Goal: Navigation & Orientation: Find specific page/section

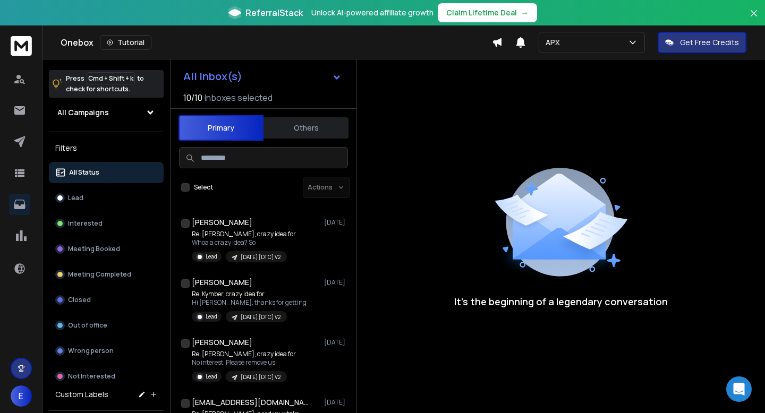
click at [355, 127] on div "Primary Others Select Actions [PERSON_NAME] [DATE] Re: [PERSON_NAME], crazy ide…" at bounding box center [264, 316] width 186 height 398
click at [350, 130] on div "Primary Others Select Actions [PERSON_NAME] [DATE] Re: [PERSON_NAME], crazy ide…" at bounding box center [264, 316] width 186 height 398
click at [340, 133] on button "Others" at bounding box center [306, 127] width 85 height 23
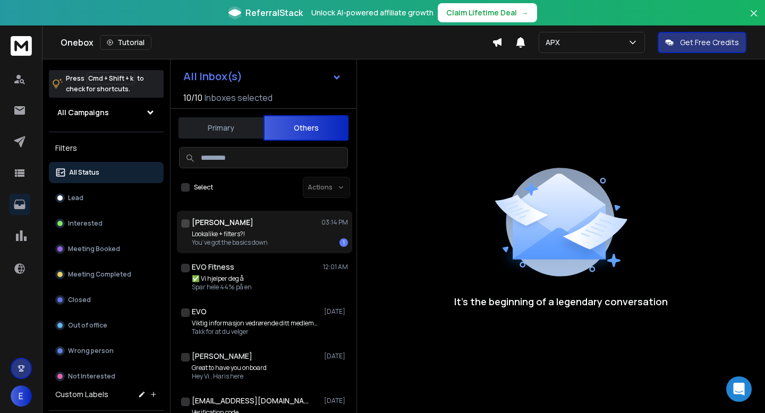
click at [296, 234] on div "Lookalike + filters?! You’ve got the basics down 1" at bounding box center [270, 238] width 156 height 17
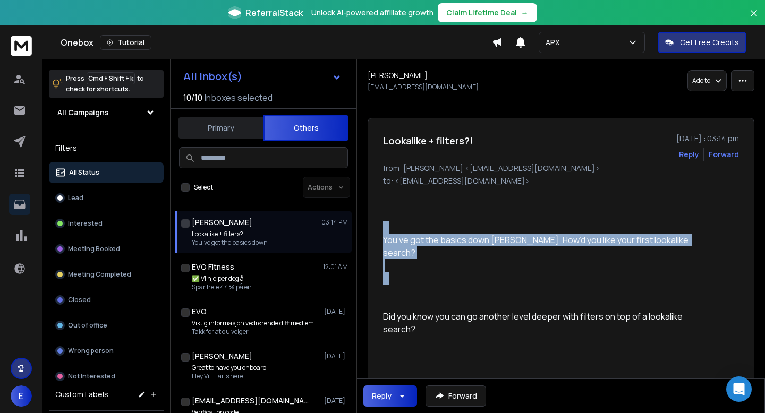
drag, startPoint x: 491, startPoint y: 256, endPoint x: 573, endPoint y: 275, distance: 83.9
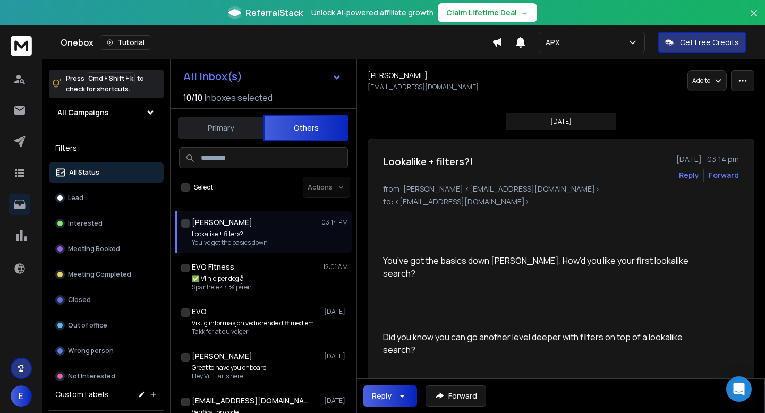
click at [256, 236] on p "Lookalike + filters?!" at bounding box center [230, 234] width 76 height 9
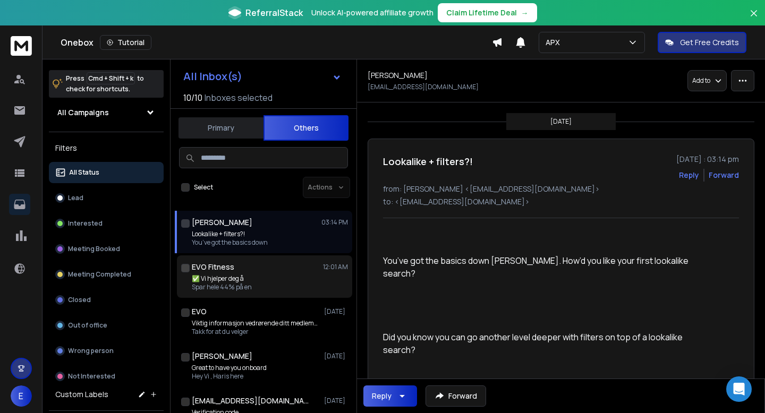
click at [252, 285] on div "✅ Vi hjelper deg å Spar hele 44% på en" at bounding box center [270, 283] width 156 height 17
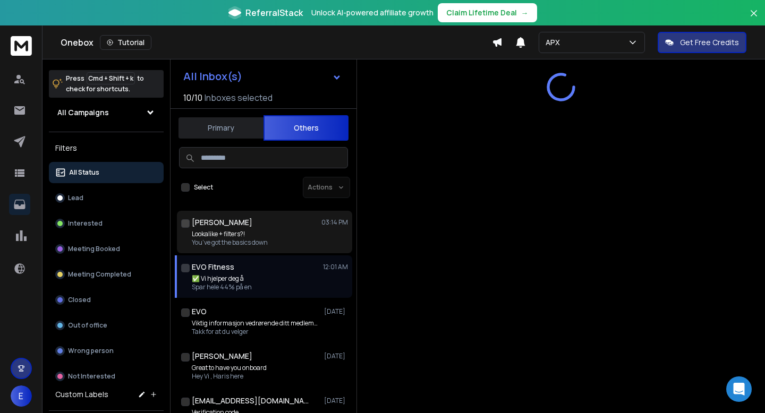
click at [251, 244] on p "You’ve got the basics down" at bounding box center [230, 243] width 76 height 9
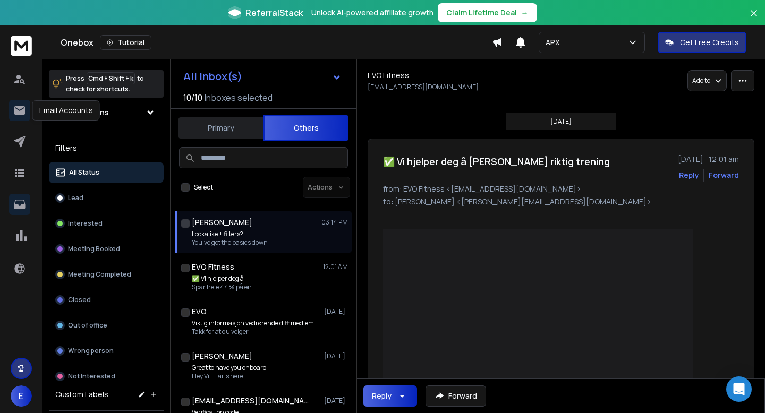
click at [23, 117] on link at bounding box center [19, 110] width 21 height 21
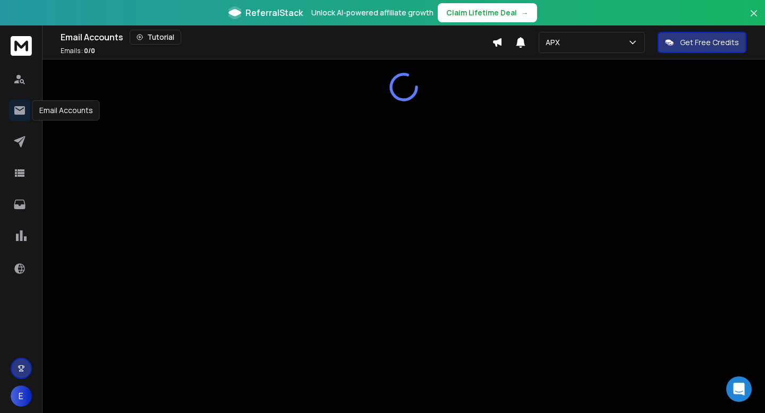
click at [21, 129] on div at bounding box center [21, 176] width 24 height 215
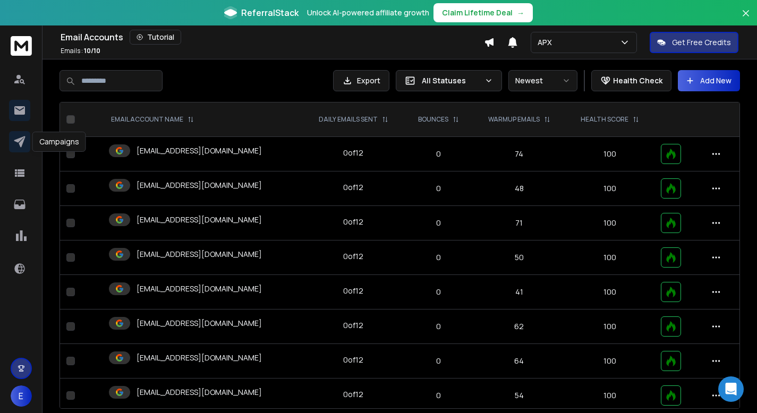
click at [24, 142] on icon at bounding box center [19, 142] width 13 height 13
